Goal: Communication & Community: Answer question/provide support

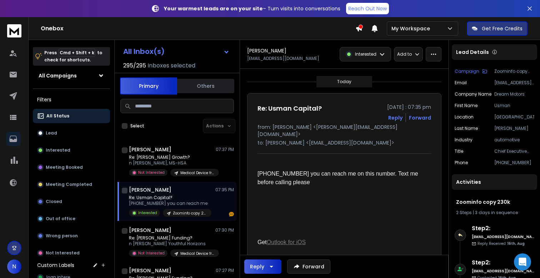
scroll to position [1, 0]
drag, startPoint x: 313, startPoint y: 125, endPoint x: 402, endPoint y: 125, distance: 89.3
click at [402, 125] on p "from: [PERSON_NAME] <[PERSON_NAME][EMAIL_ADDRESS][DOMAIN_NAME]>" at bounding box center [345, 131] width 174 height 14
copy p "[EMAIL_ADDRESS][DOMAIN_NAME]"
drag, startPoint x: 296, startPoint y: 174, endPoint x: 253, endPoint y: 172, distance: 42.3
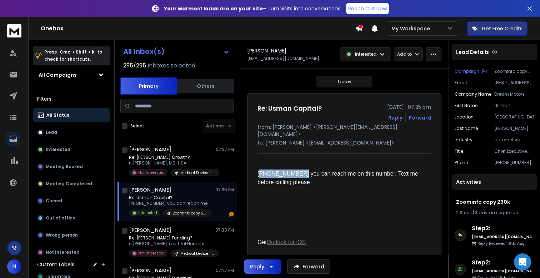
copy div "[PHONE_NUMBER]"
click at [246, 270] on button "Reply" at bounding box center [262, 267] width 37 height 14
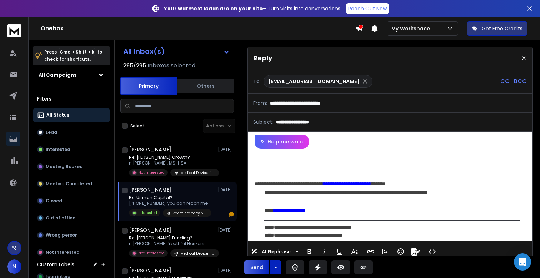
click at [392, 81] on input at bounding box center [401, 81] width 50 height 13
paste input "**********"
type input "**********"
click at [307, 163] on div "**********" at bounding box center [390, 195] width 285 height 93
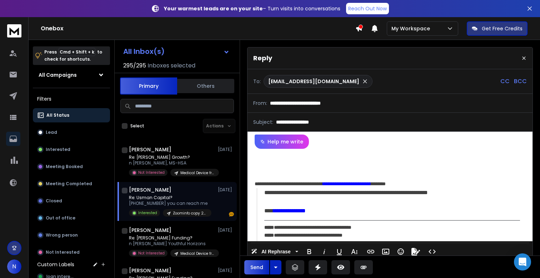
scroll to position [0, 0]
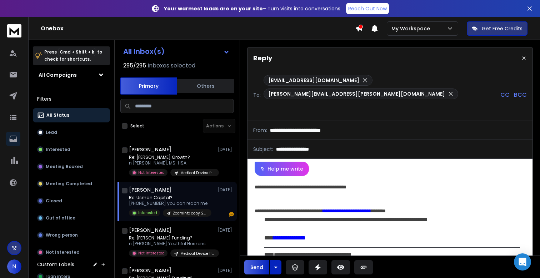
click at [256, 259] on div "Send" at bounding box center [390, 267] width 300 height 23
click at [256, 270] on button "Send" at bounding box center [256, 268] width 25 height 14
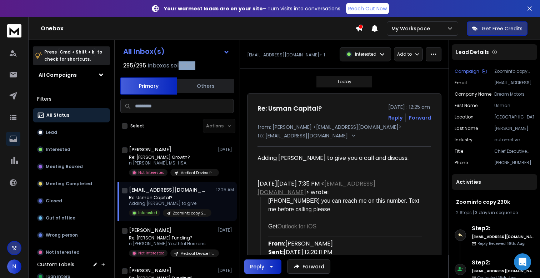
drag, startPoint x: 180, startPoint y: 68, endPoint x: 184, endPoint y: 84, distance: 16.0
click at [182, 76] on div "All Inbox(s) 295 / 295 Inboxes selected Primary Others Select Actions [PERSON_N…" at bounding box center [177, 179] width 125 height 278
click at [184, 86] on button "Others" at bounding box center [205, 86] width 57 height 16
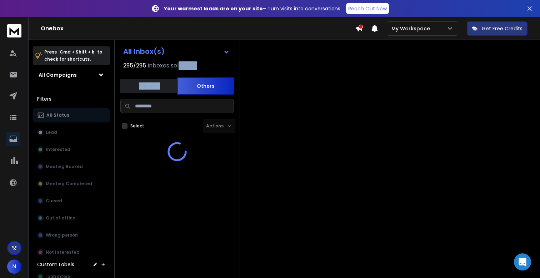
click at [184, 86] on button "Others" at bounding box center [205, 86] width 57 height 17
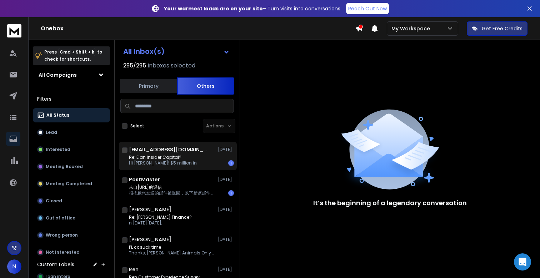
click at [198, 161] on div "Re: Elan Insider Capital? Hi [PERSON_NAME]! $5 million in 1" at bounding box center [181, 160] width 105 height 11
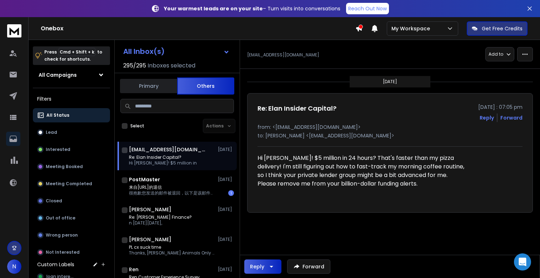
click at [162, 88] on button "Primary" at bounding box center [148, 86] width 57 height 16
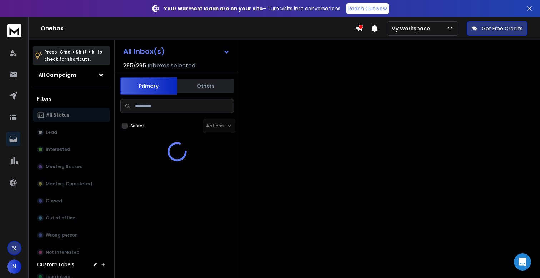
click at [162, 88] on button "Primary" at bounding box center [148, 86] width 57 height 17
click at [163, 82] on button "Primary" at bounding box center [148, 86] width 57 height 17
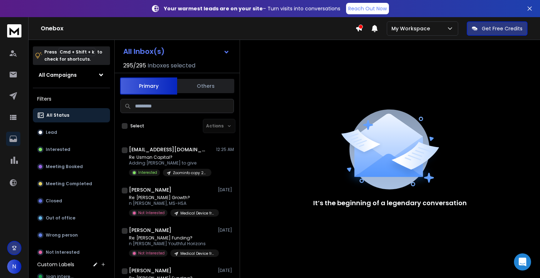
click at [200, 97] on div at bounding box center [177, 104] width 119 height 17
drag, startPoint x: 200, startPoint y: 97, endPoint x: 202, endPoint y: 86, distance: 11.5
click at [200, 97] on div at bounding box center [177, 104] width 119 height 17
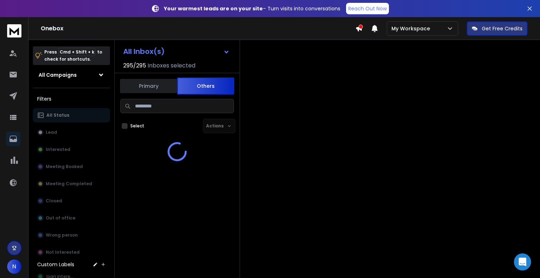
click at [202, 86] on button "Others" at bounding box center [205, 86] width 57 height 17
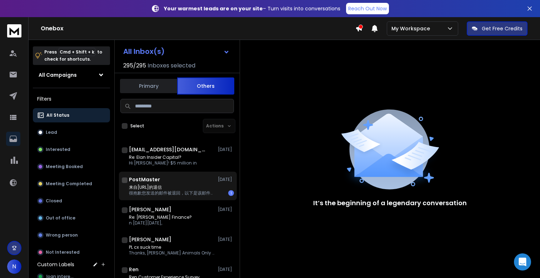
click at [203, 174] on div "PostMaster [DATE] 来自[URL]的退信 很抱歉您发送的邮件被退回，以下是该邮件的相关信息： 被退回邮件 主 题：Re: Yi Growth?…" at bounding box center [178, 186] width 118 height 29
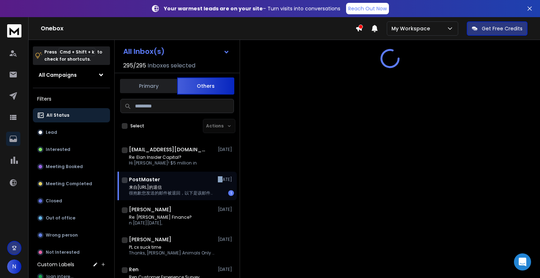
click at [203, 174] on div "PostMaster [DATE] 来自[URL]的退信 很抱歉您发送的邮件被退回，以下是该邮件的相关信息： 被退回邮件 主 题：Re: Yi Growth?…" at bounding box center [178, 186] width 118 height 29
click at [203, 175] on div "PostMaster [DATE] 来自[URL]的退信 很抱歉您发送的邮件被退回，以下是该邮件的相关信息： 被退回邮件 主 题：Re: Yi Growth?…" at bounding box center [178, 186] width 118 height 29
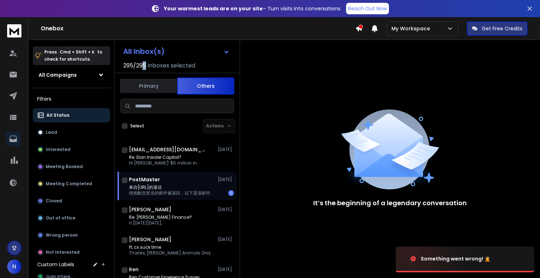
click at [145, 69] on span "295 / 295" at bounding box center [134, 65] width 23 height 9
click at [149, 79] on button "Primary" at bounding box center [148, 86] width 57 height 16
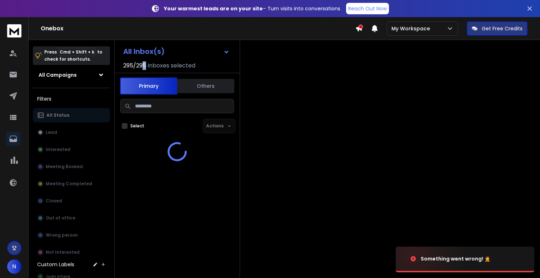
click at [149, 79] on button "Primary" at bounding box center [148, 86] width 57 height 17
